Goal: Task Accomplishment & Management: Manage account settings

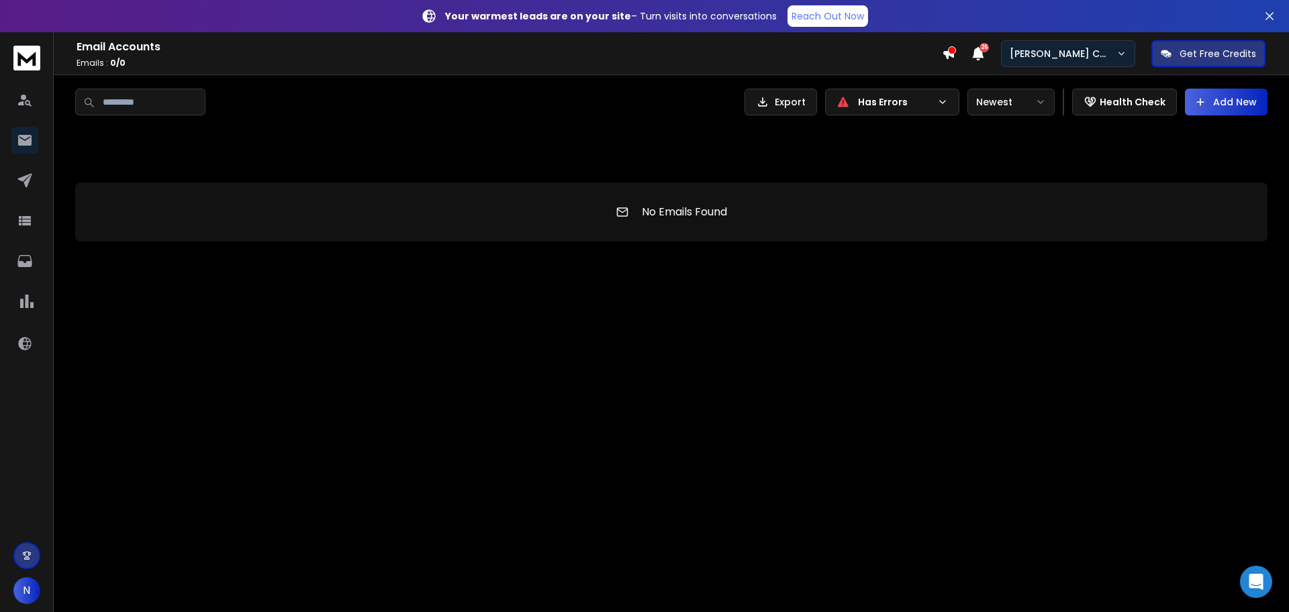
click at [581, 49] on p "[PERSON_NAME] Consulting" at bounding box center [1062, 53] width 107 height 13
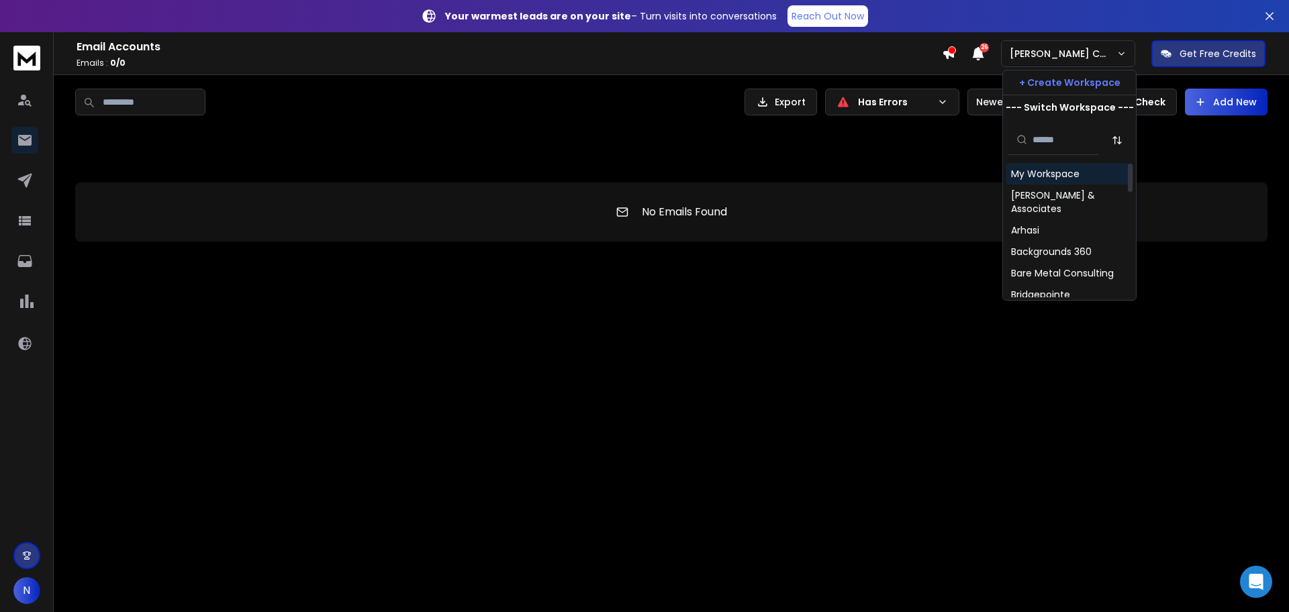
click at [581, 177] on div "My Workspace" at bounding box center [1045, 173] width 68 height 13
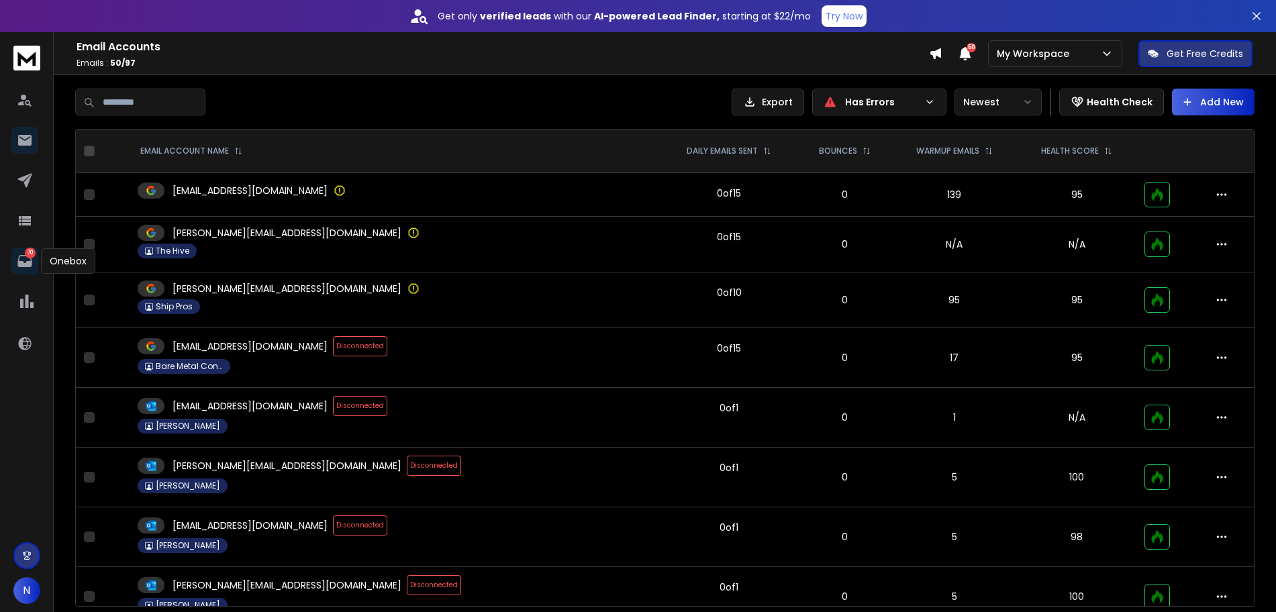
click at [23, 264] on icon at bounding box center [24, 261] width 14 height 12
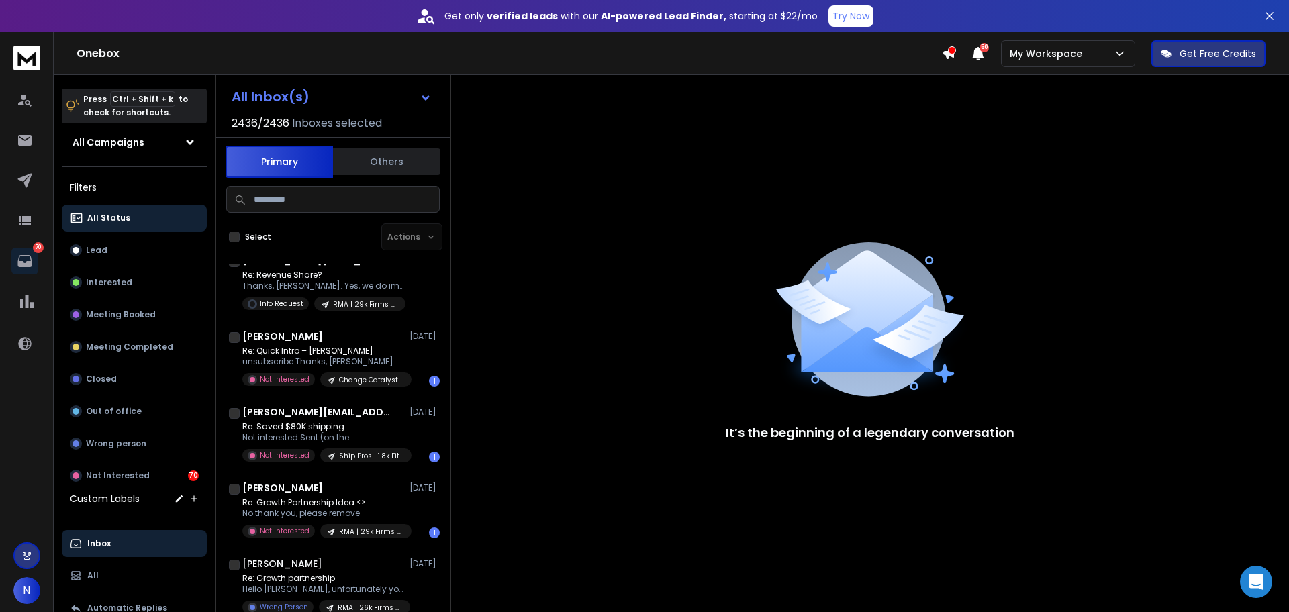
scroll to position [364, 0]
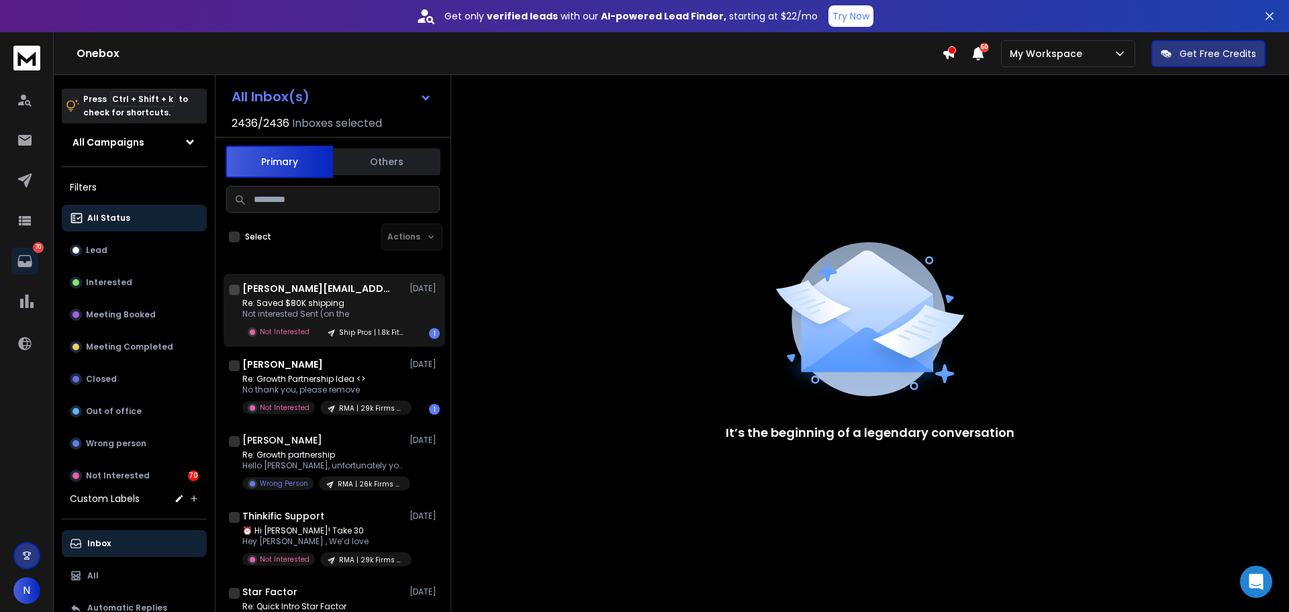
click at [360, 304] on p "Re: Saved $80K shipping" at bounding box center [322, 303] width 161 height 11
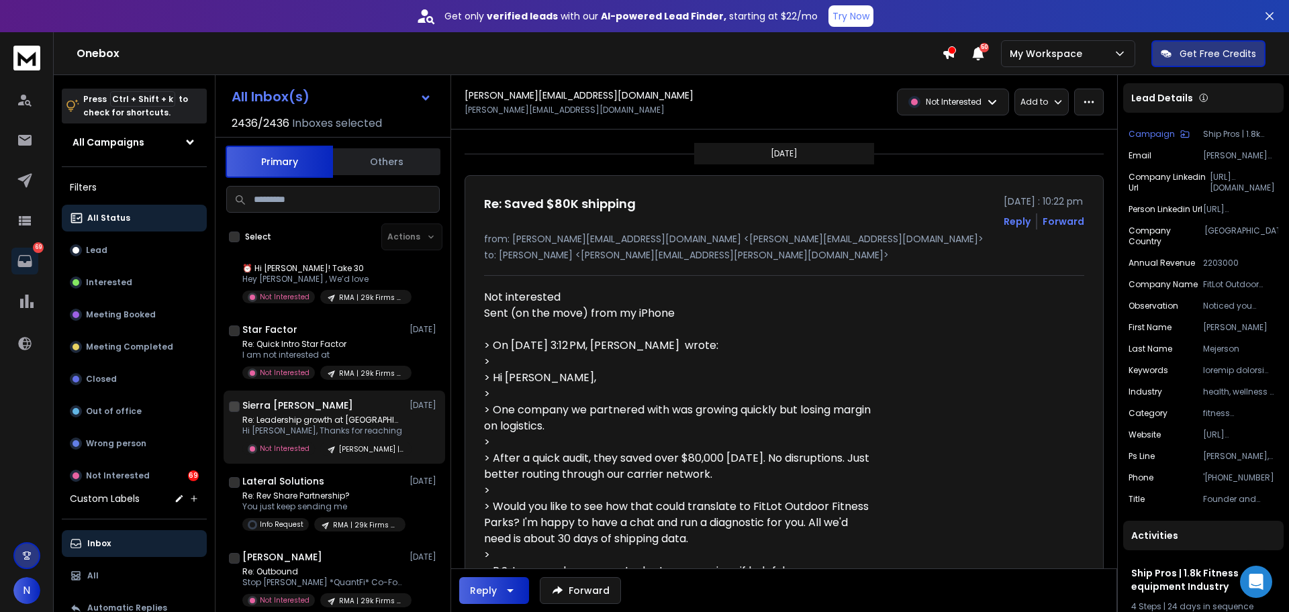
scroll to position [727, 0]
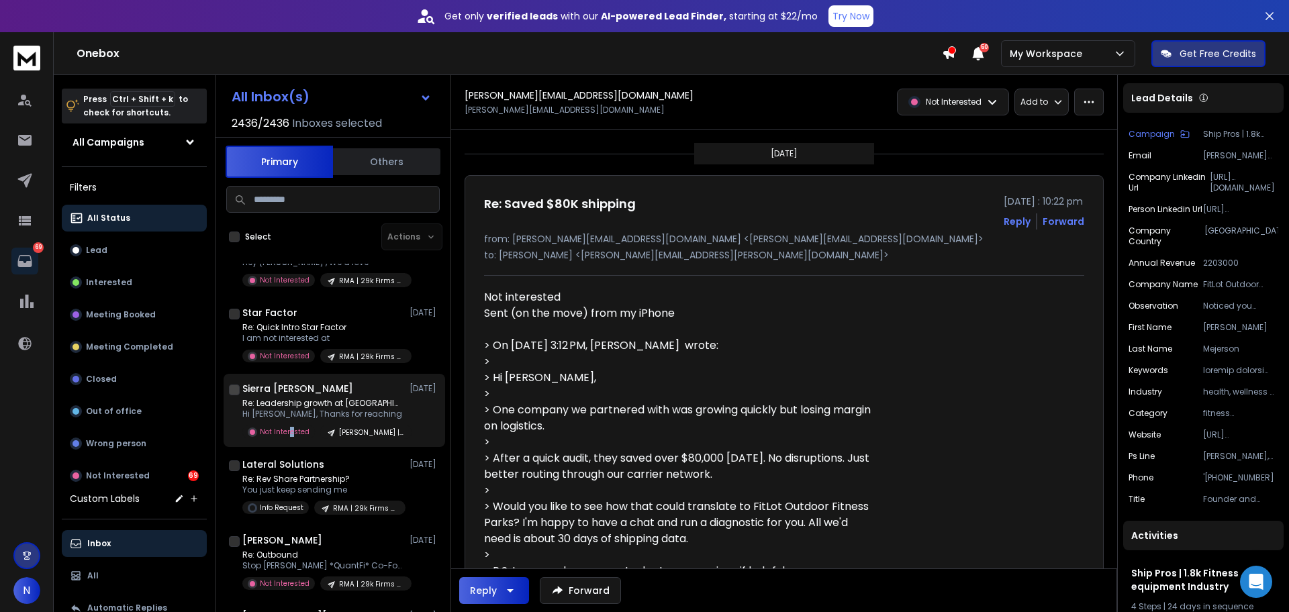
click at [291, 420] on div "Re: Leadership growth at Vertosa Hi [PERSON_NAME], Thanks for reaching Not Inte…" at bounding box center [326, 418] width 169 height 41
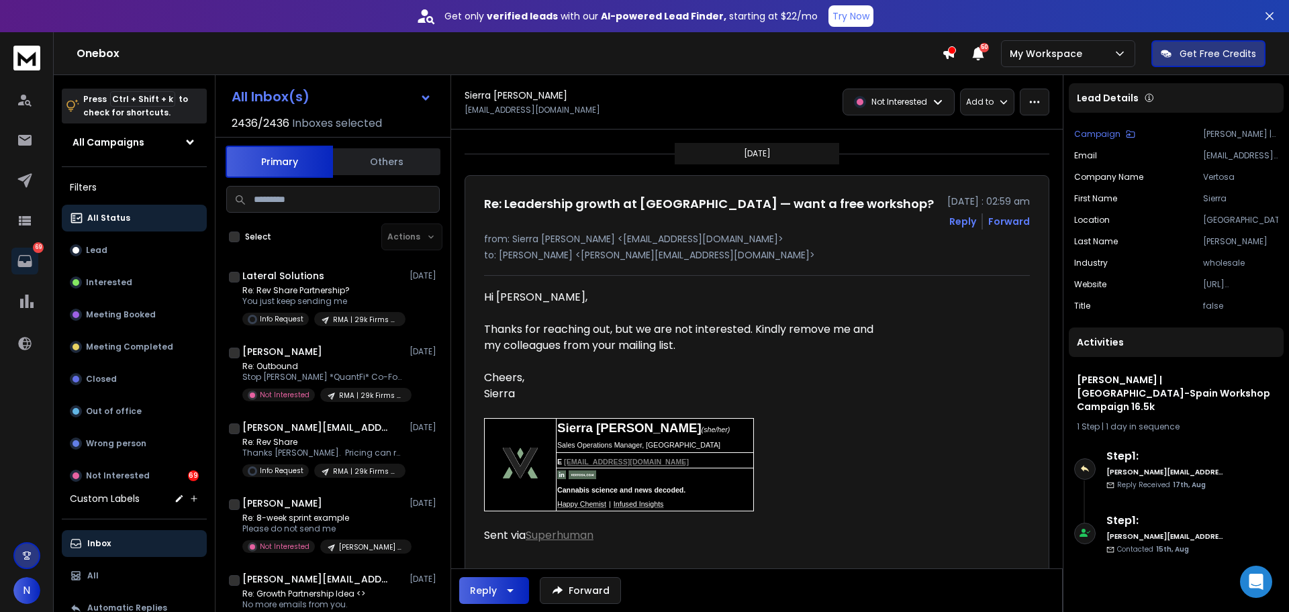
scroll to position [916, 0]
drag, startPoint x: 443, startPoint y: 383, endPoint x: 443, endPoint y: 397, distance: 14.1
click at [443, 397] on div "[PERSON_NAME] 03:26 PM RE: Quick Intro Hello again, I hope you Not Interested R…" at bounding box center [332, 490] width 235 height 453
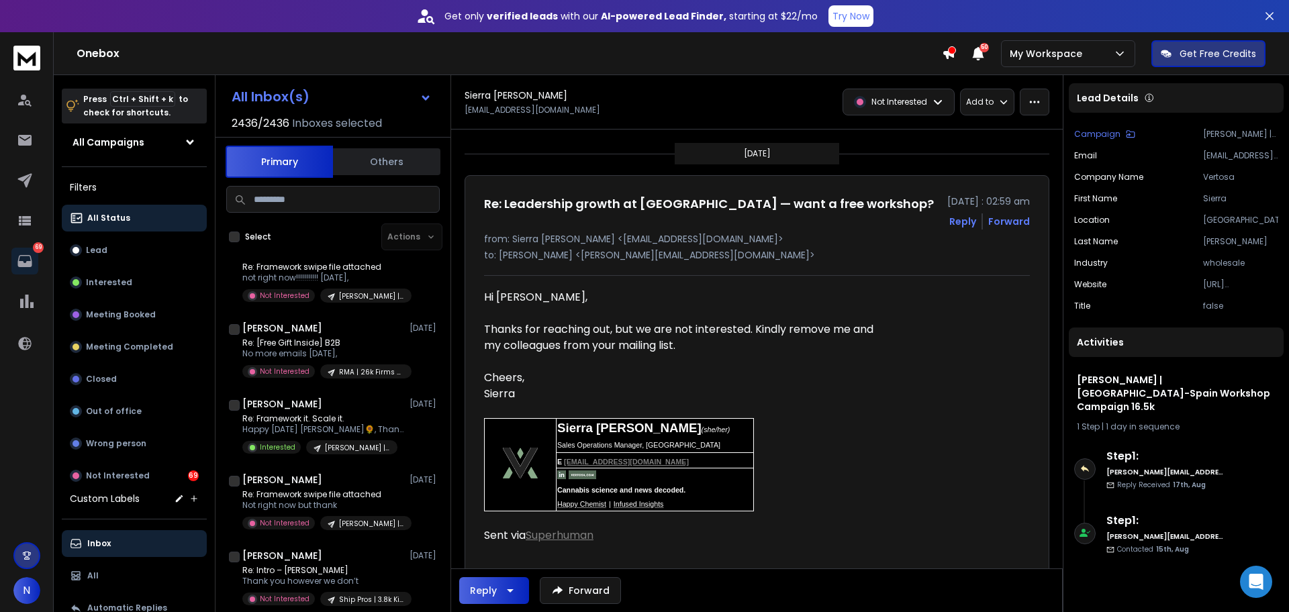
scroll to position [1324, 0]
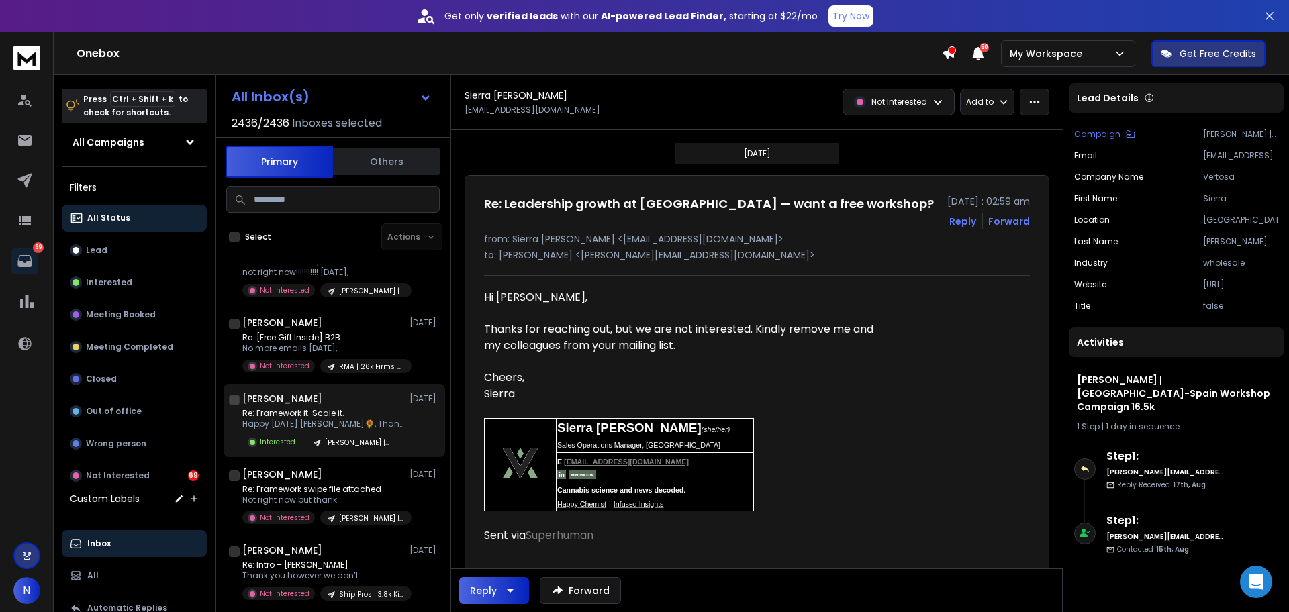
click at [281, 409] on p "Re: Framework it. Scale it." at bounding box center [322, 413] width 161 height 11
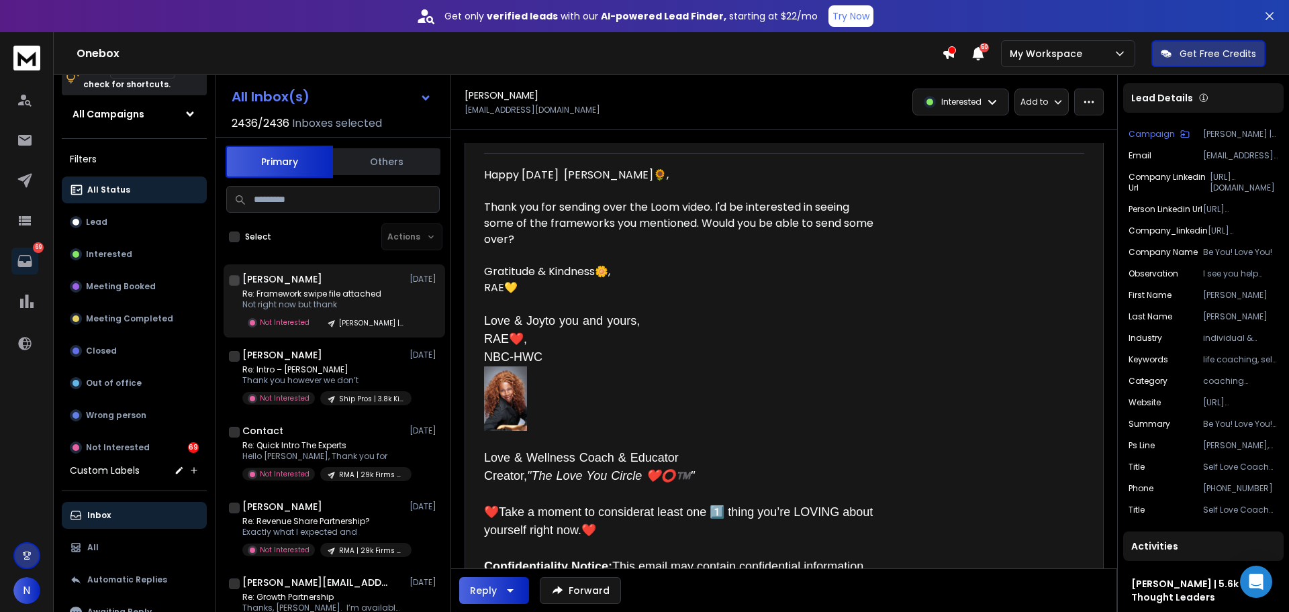
scroll to position [1520, 0]
click at [377, 328] on div "[PERSON_NAME] | 5.6k Thought Leaders" at bounding box center [365, 322] width 91 height 14
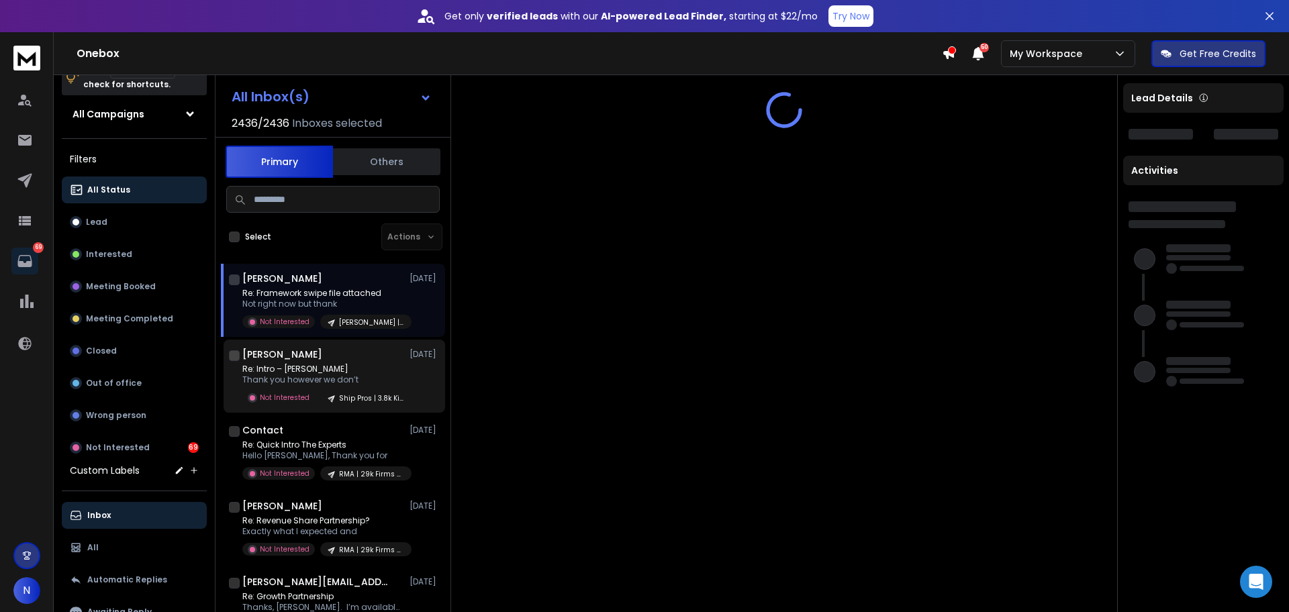
click at [389, 378] on p "Thank you however we don’t" at bounding box center [322, 380] width 161 height 11
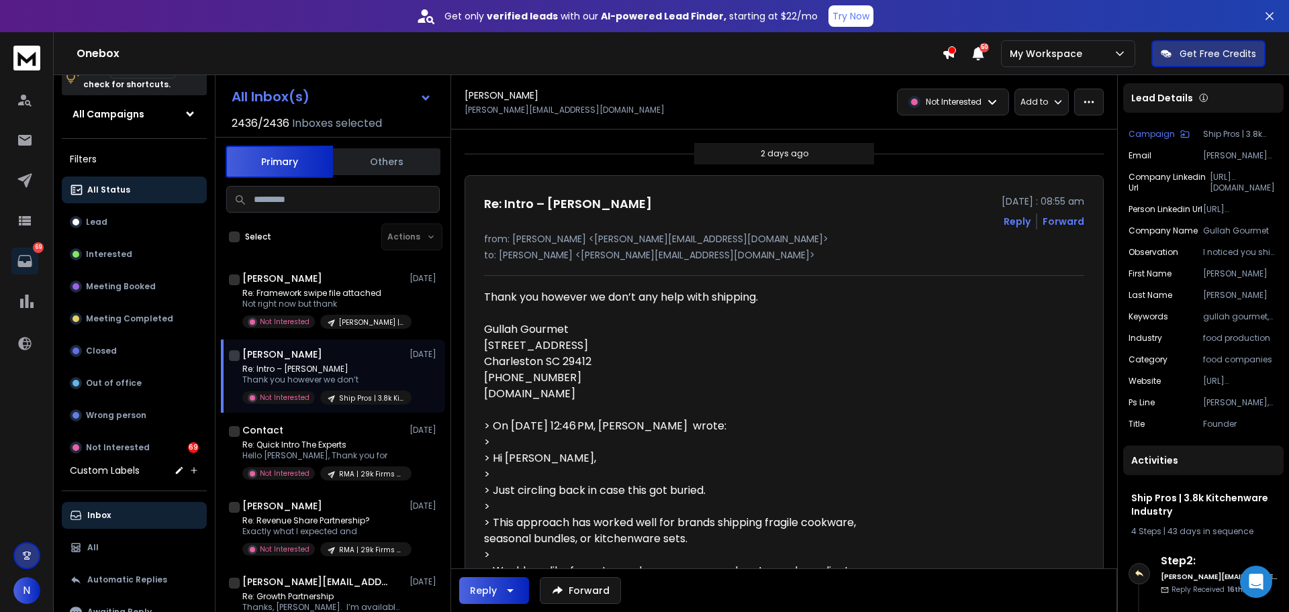
click at [446, 448] on div "[PERSON_NAME] 03:26 PM RE: Quick Intro Hello again, I hope you Not Interested R…" at bounding box center [332, 490] width 235 height 453
click at [446, 469] on div "[PERSON_NAME] 03:26 PM RE: Quick Intro Hello again, I hope you Not Interested R…" at bounding box center [332, 490] width 235 height 453
click at [459, 432] on div "[DATE] Re: Intro – [PERSON_NAME] [DATE] : 08:55 am Reply Forward from: [PERSON_…" at bounding box center [784, 593] width 666 height 901
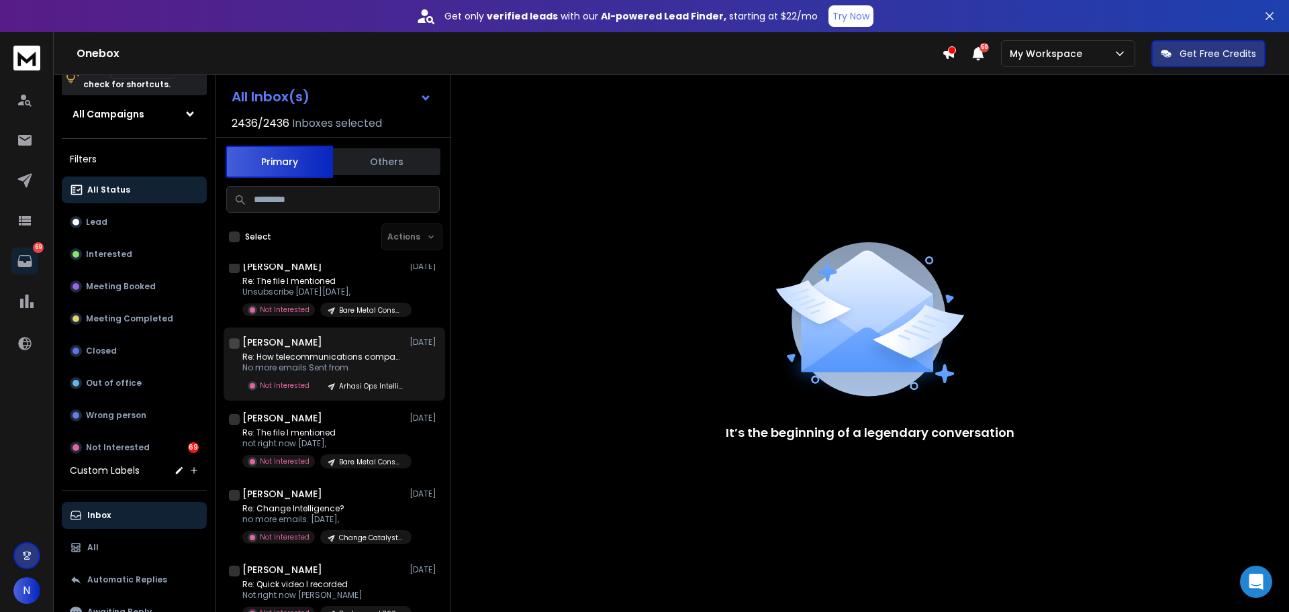
scroll to position [4205, 0]
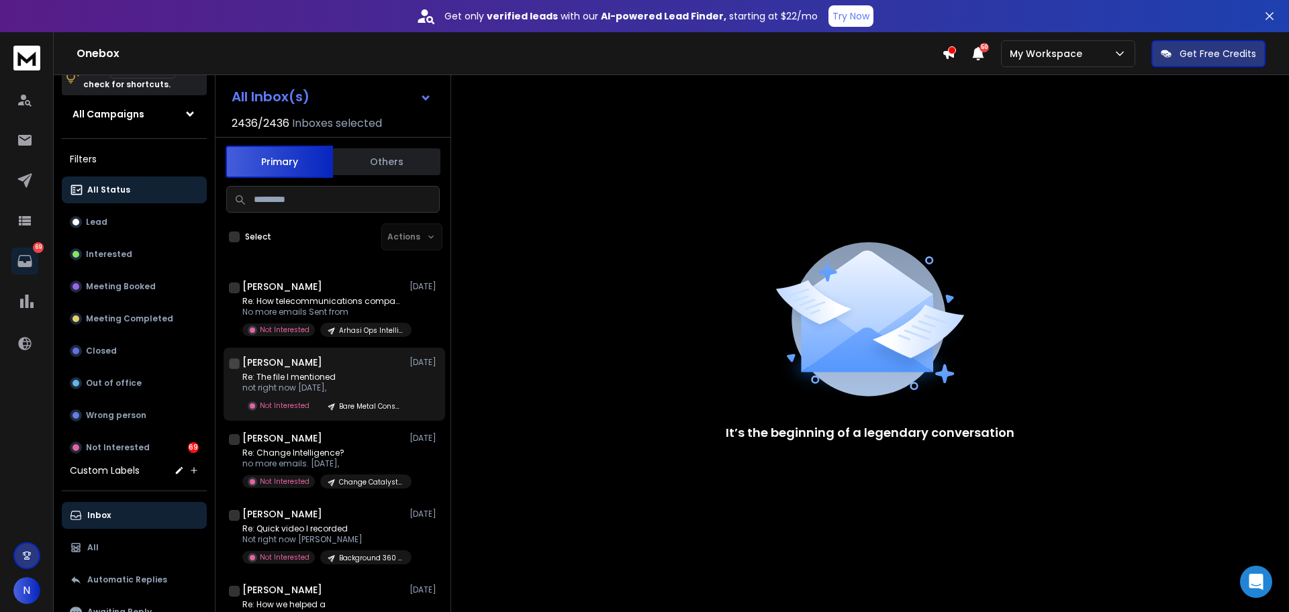
click at [355, 380] on p "Re: The file I mentioned" at bounding box center [322, 377] width 161 height 11
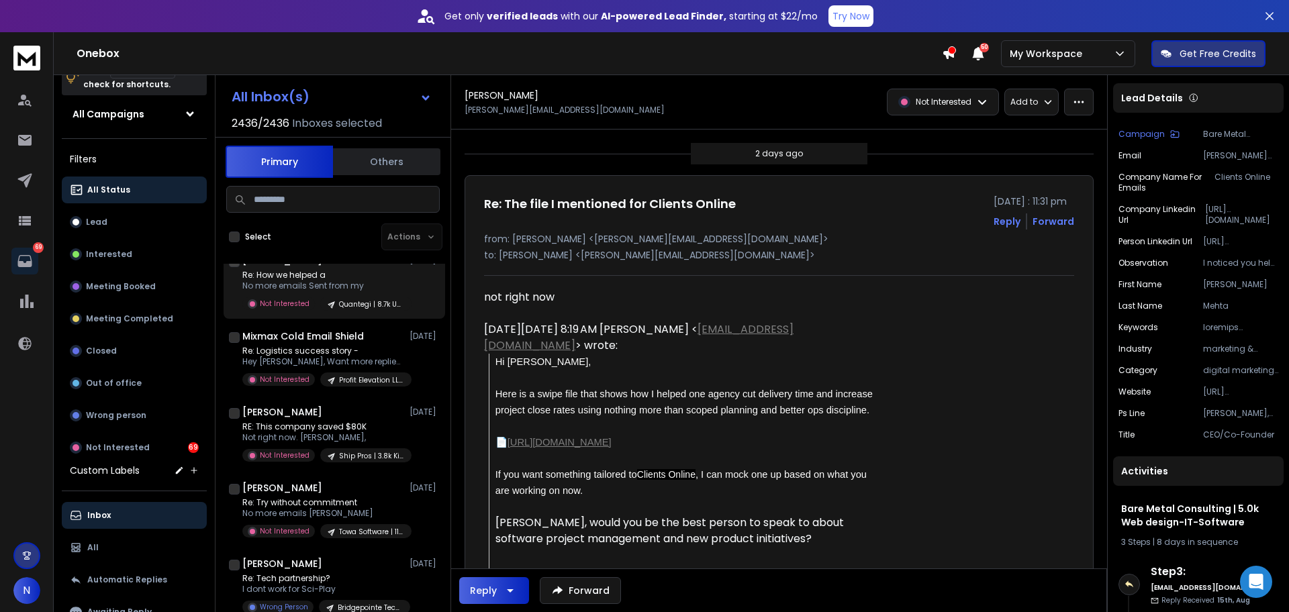
scroll to position [4540, 0]
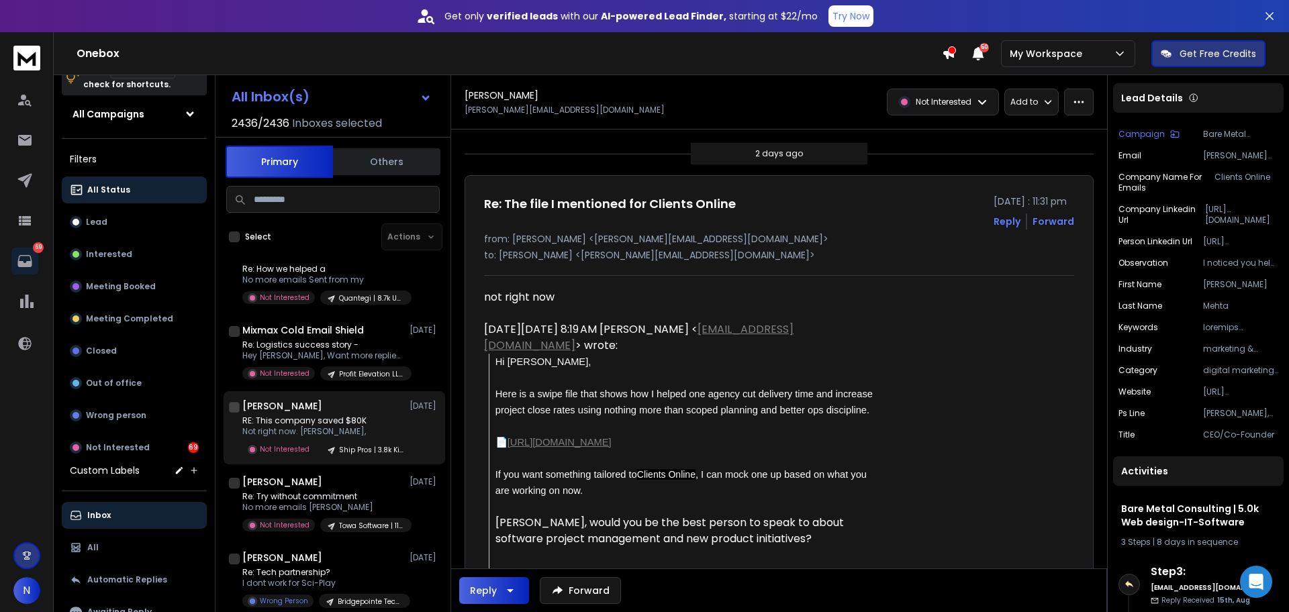
click at [370, 435] on p "Not right now. [PERSON_NAME]," at bounding box center [322, 431] width 161 height 11
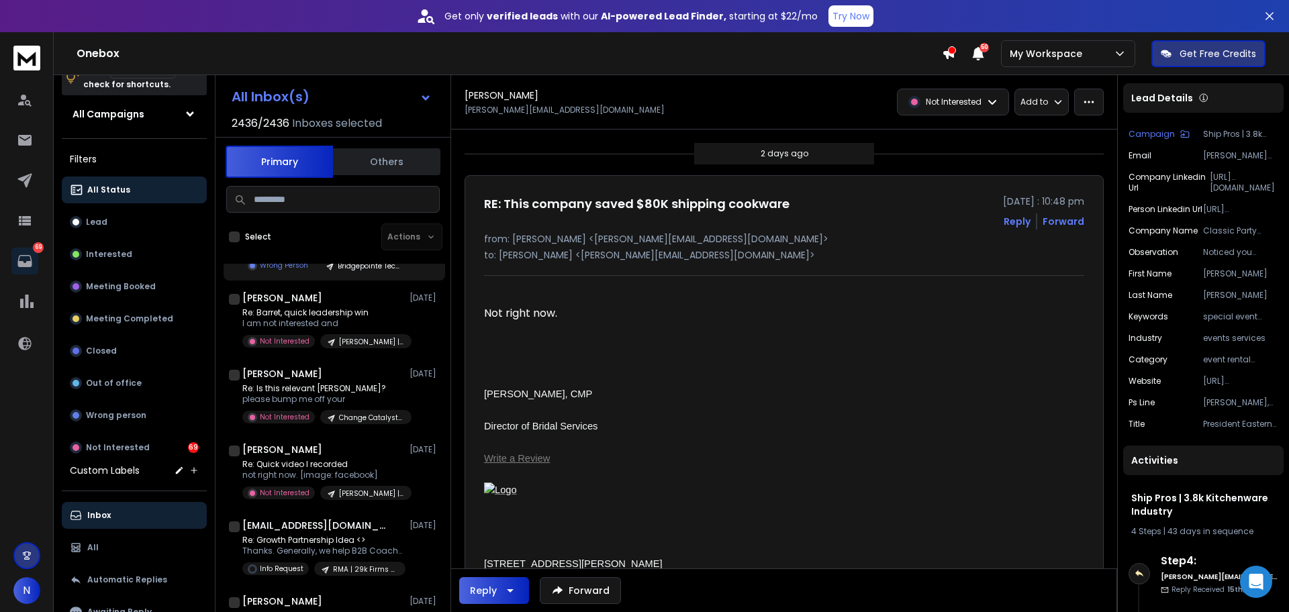
scroll to position [4904, 0]
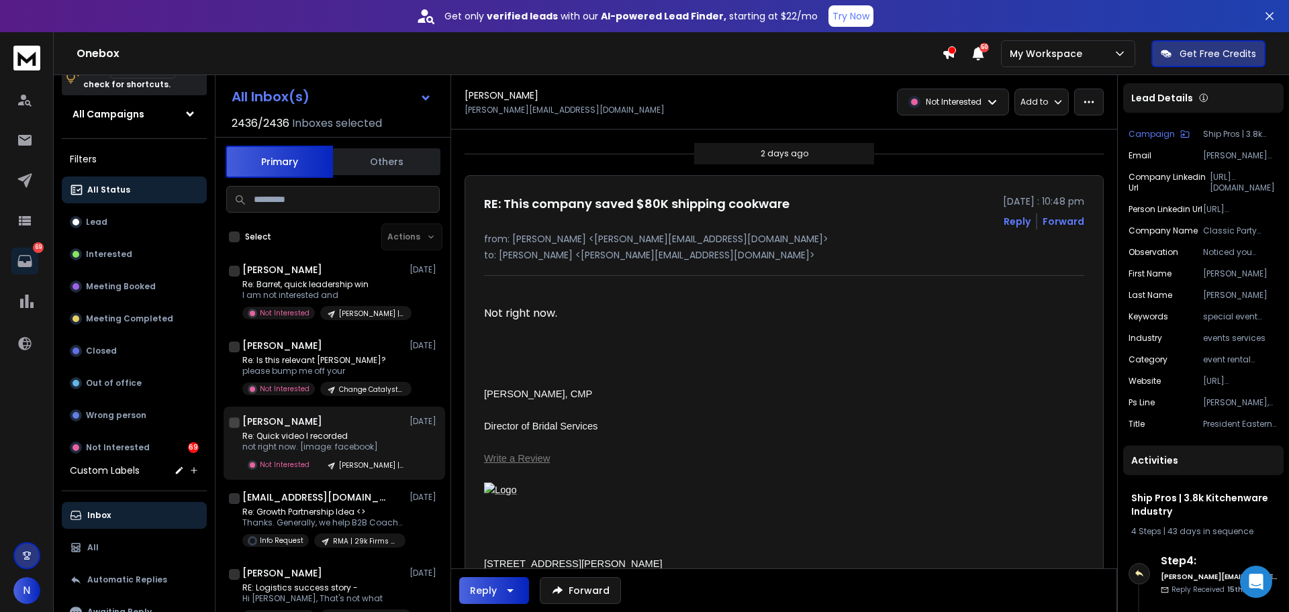
click at [366, 452] on div "Re: Quick video I recorded not right now. [image: facebook] Not Interested [PER…" at bounding box center [326, 451] width 169 height 41
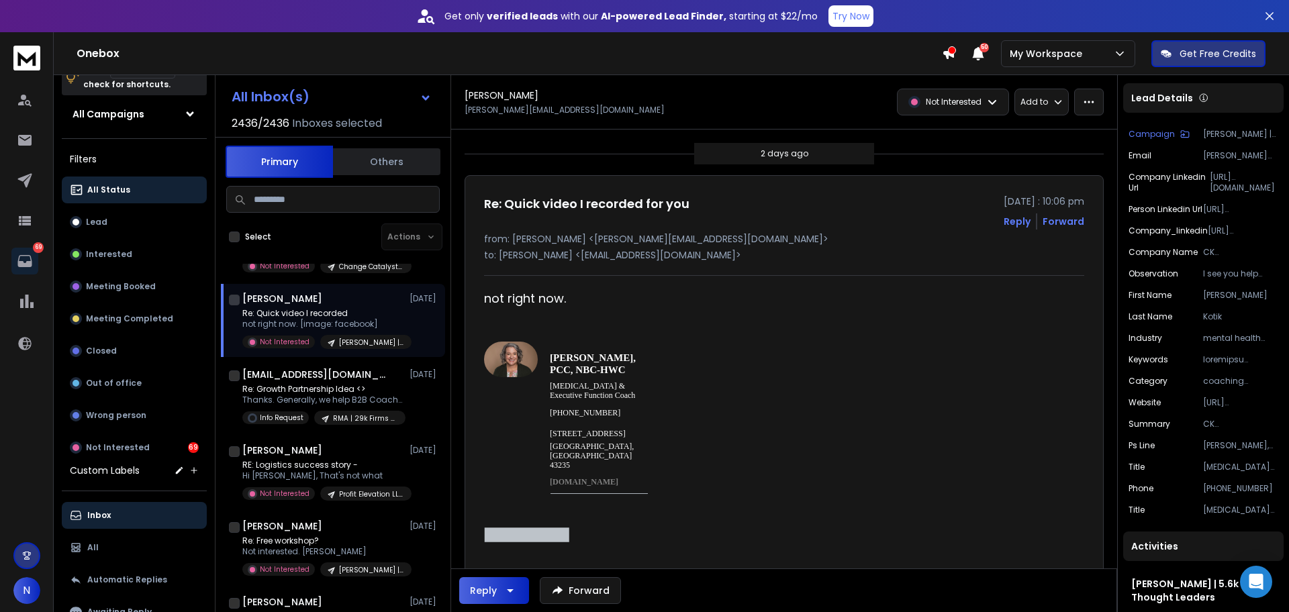
scroll to position [5099, 0]
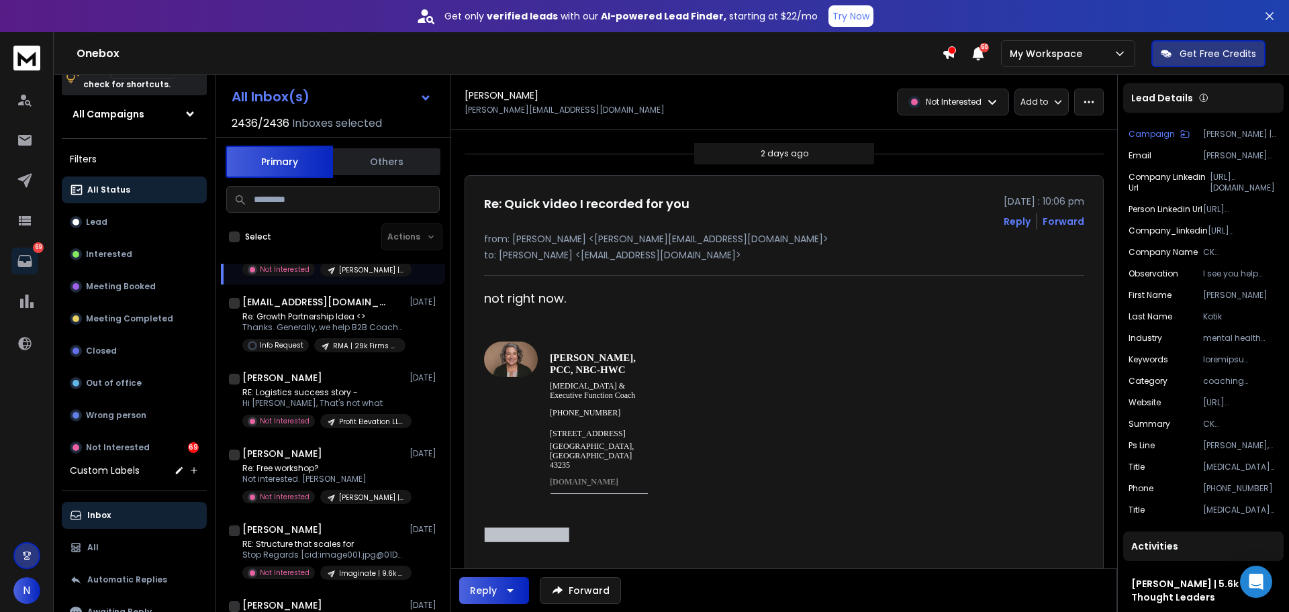
click at [378, 381] on div "[PERSON_NAME] [DATE]" at bounding box center [340, 377] width 197 height 13
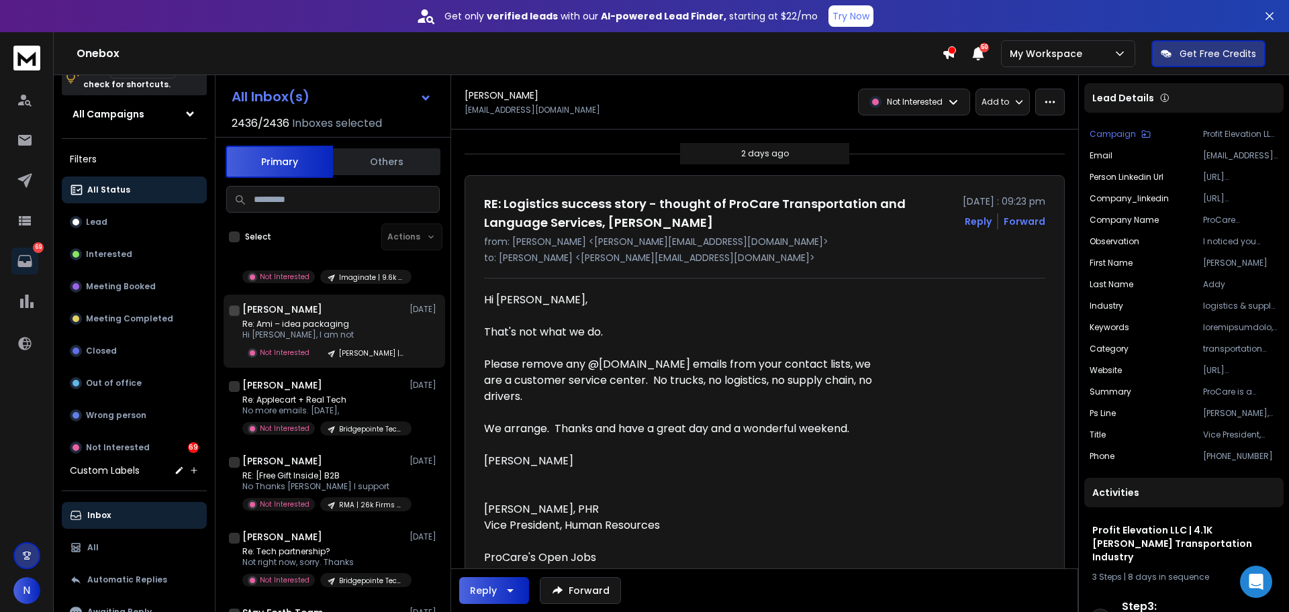
scroll to position [5463, 0]
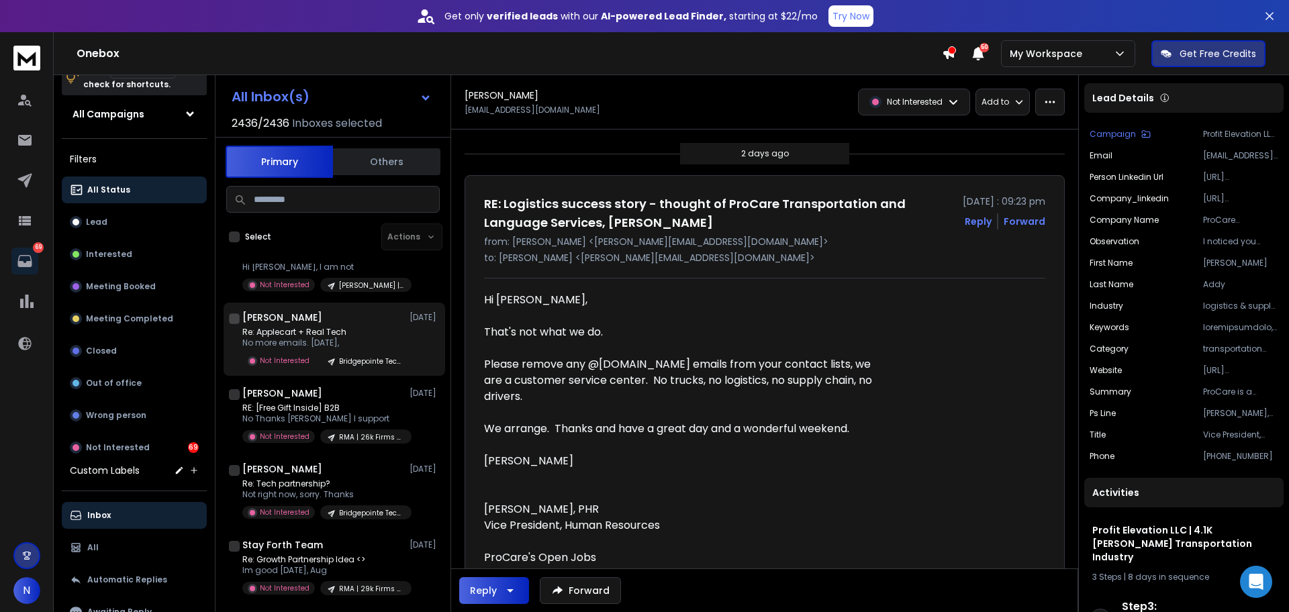
click at [360, 347] on p "No more emails. [DATE]," at bounding box center [322, 343] width 161 height 11
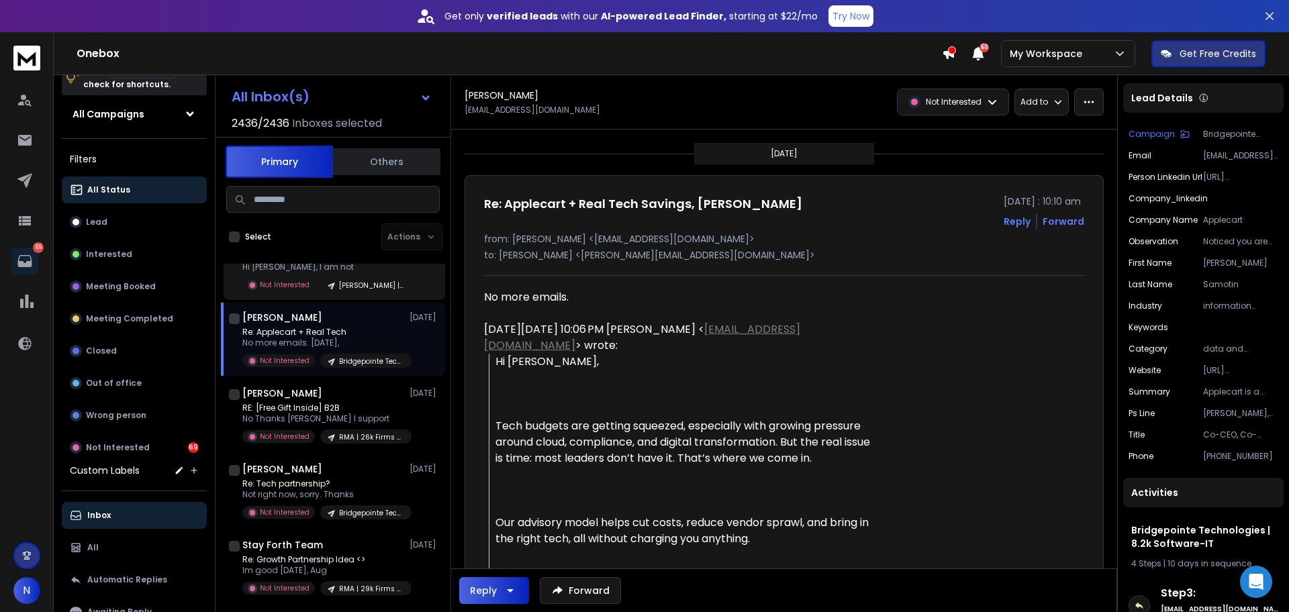
click at [358, 270] on p "Hi [PERSON_NAME], I am not" at bounding box center [322, 267] width 161 height 11
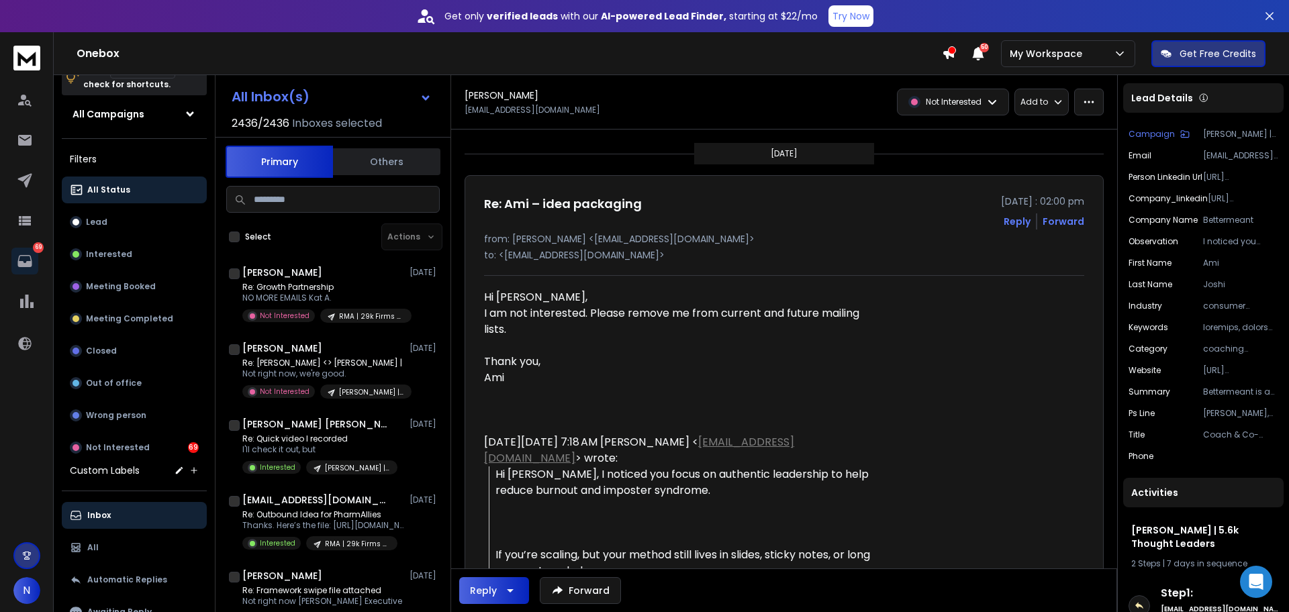
scroll to position [6442, 0]
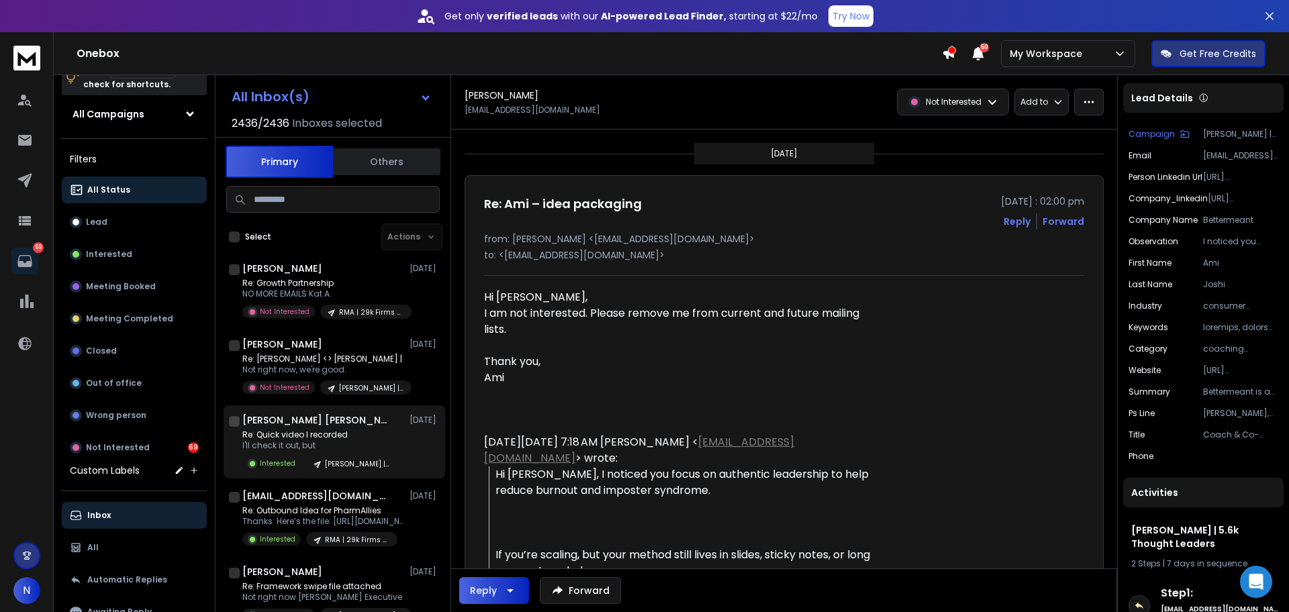
click at [340, 467] on p "[PERSON_NAME] | 5.6k Thought Leaders" at bounding box center [357, 464] width 64 height 10
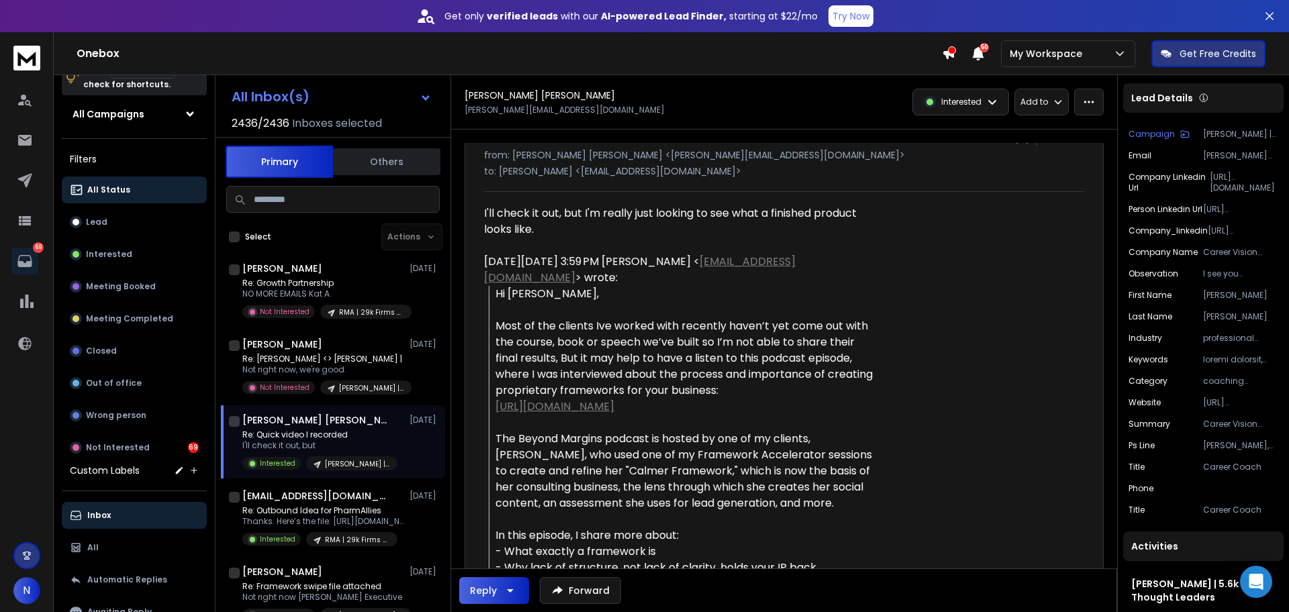
scroll to position [56, 0]
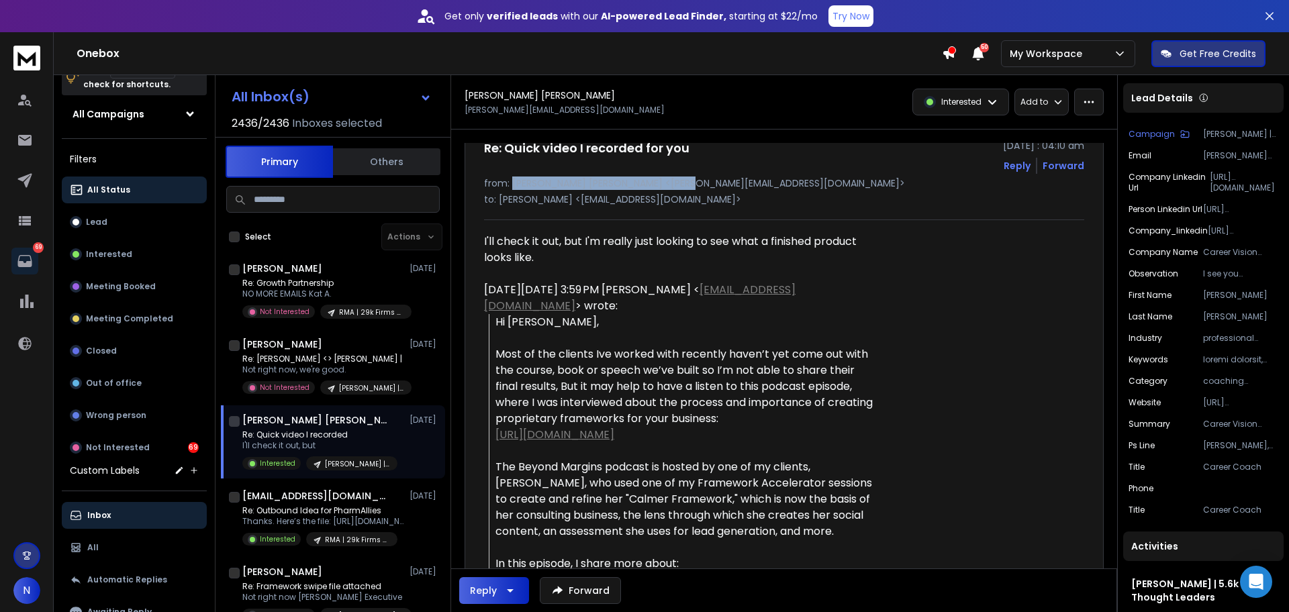
drag, startPoint x: 706, startPoint y: 185, endPoint x: 513, endPoint y: 185, distance: 193.3
click at [513, 185] on p "from: [PERSON_NAME] [PERSON_NAME] <[PERSON_NAME][EMAIL_ADDRESS][DOMAIN_NAME]>" at bounding box center [784, 183] width 600 height 13
click at [705, 178] on p "from: [PERSON_NAME] [PERSON_NAME] <[PERSON_NAME][EMAIL_ADDRESS][DOMAIN_NAME]>" at bounding box center [784, 183] width 600 height 13
click at [694, 181] on p "from: [PERSON_NAME] [PERSON_NAME] <[PERSON_NAME][EMAIL_ADDRESS][DOMAIN_NAME]>" at bounding box center [784, 183] width 600 height 13
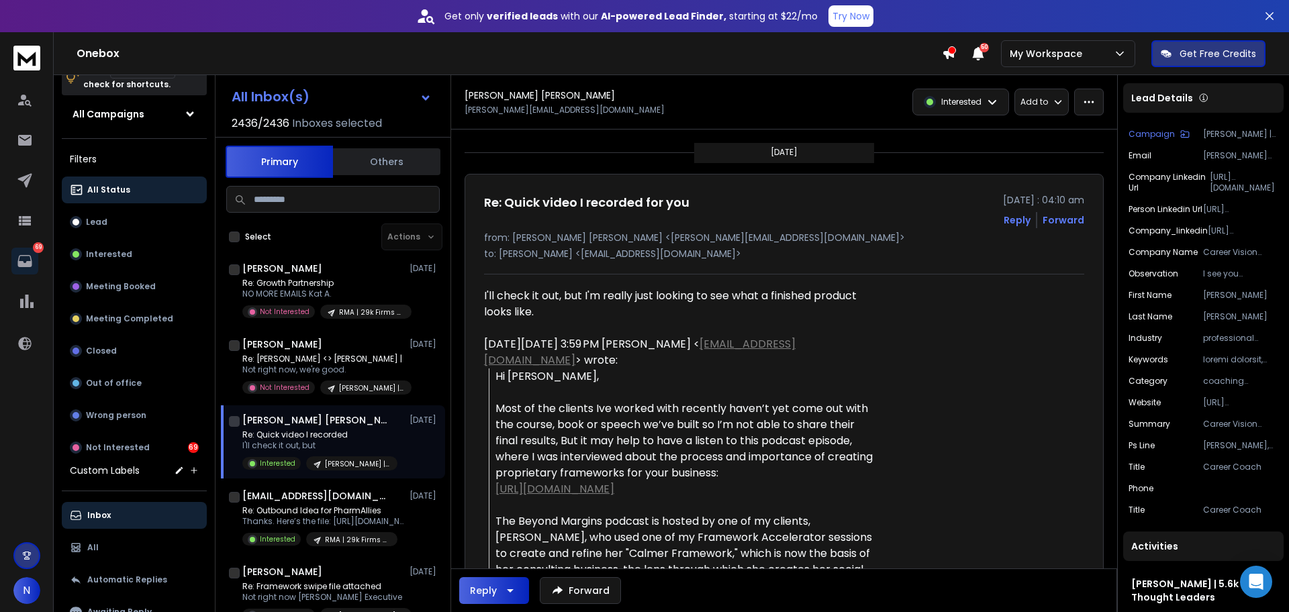
scroll to position [0, 0]
drag, startPoint x: 699, startPoint y: 243, endPoint x: 513, endPoint y: 246, distance: 185.9
click at [513, 246] on div "Re: Quick video I recorded for you [DATE] : 04:10 am Reply Forward from: [PERSO…" at bounding box center [784, 228] width 600 height 67
copy p "[PERSON_NAME] [PERSON_NAME] <[PERSON_NAME][EMAIL_ADDRESS][DOMAIN_NAME]>"
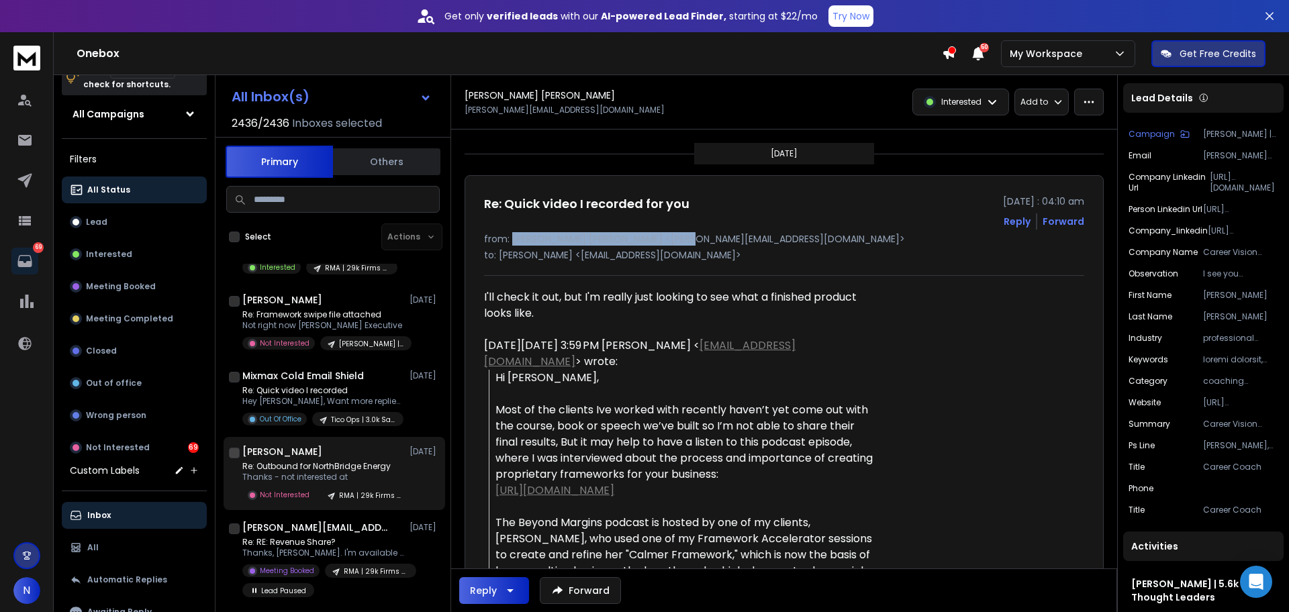
scroll to position [6693, 0]
